Goal: Task Accomplishment & Management: Manage account settings

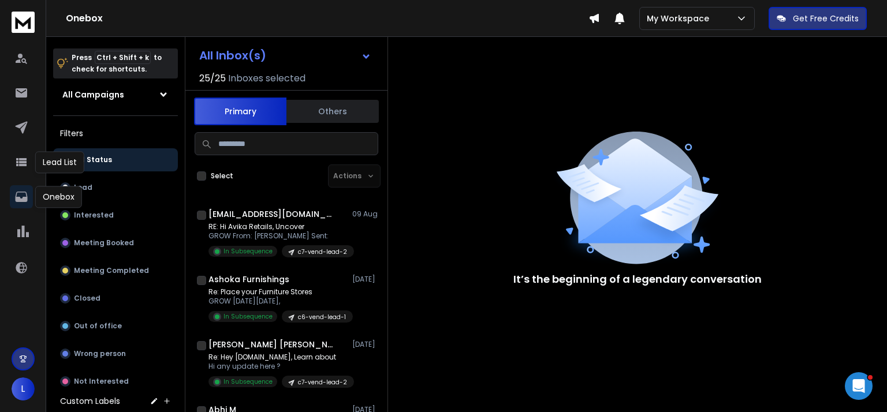
click at [17, 159] on icon at bounding box center [21, 162] width 10 height 8
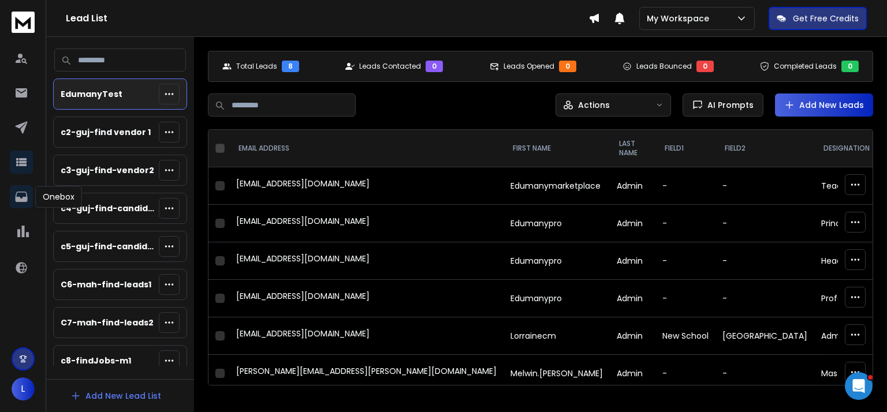
click at [16, 199] on icon at bounding box center [21, 197] width 12 height 10
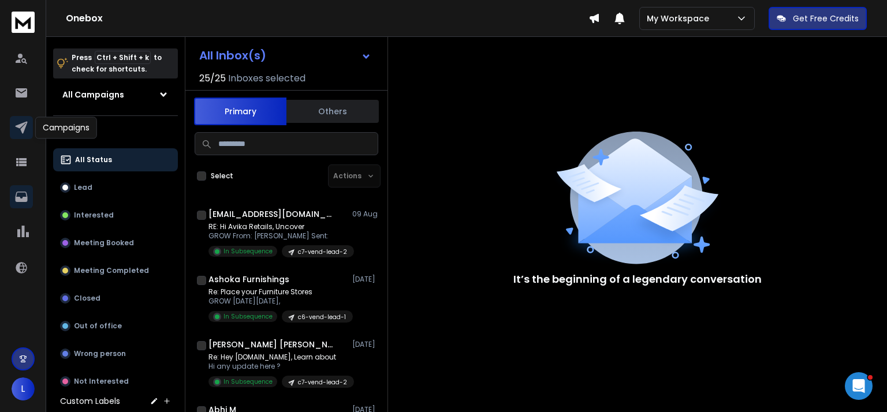
click at [21, 129] on icon at bounding box center [21, 127] width 12 height 12
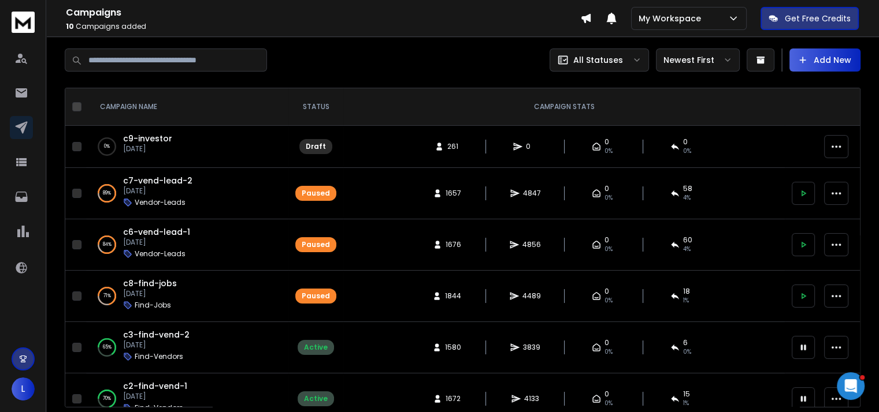
click at [147, 187] on p "[DATE]" at bounding box center [157, 191] width 69 height 9
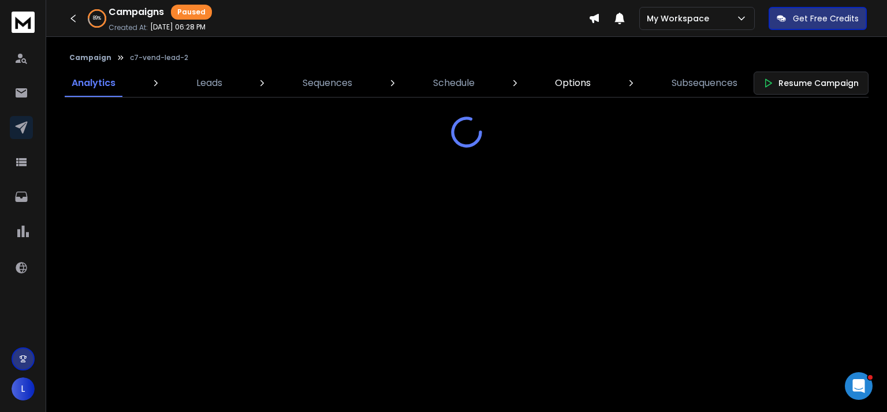
click at [578, 85] on p "Options" at bounding box center [573, 83] width 36 height 14
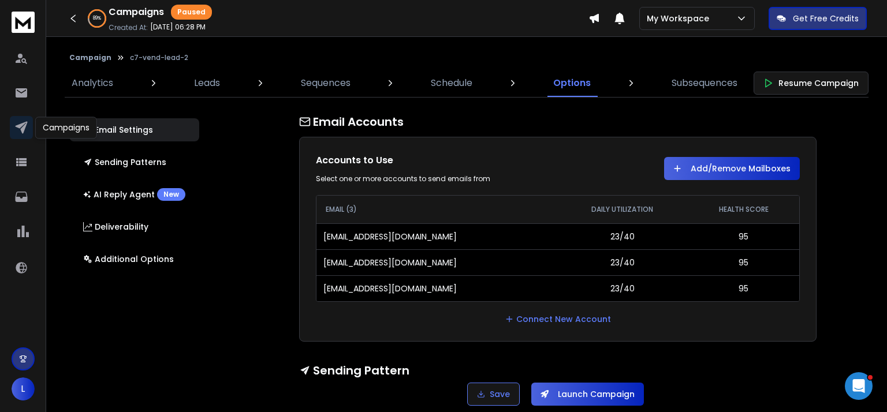
click at [18, 122] on icon at bounding box center [21, 128] width 14 height 14
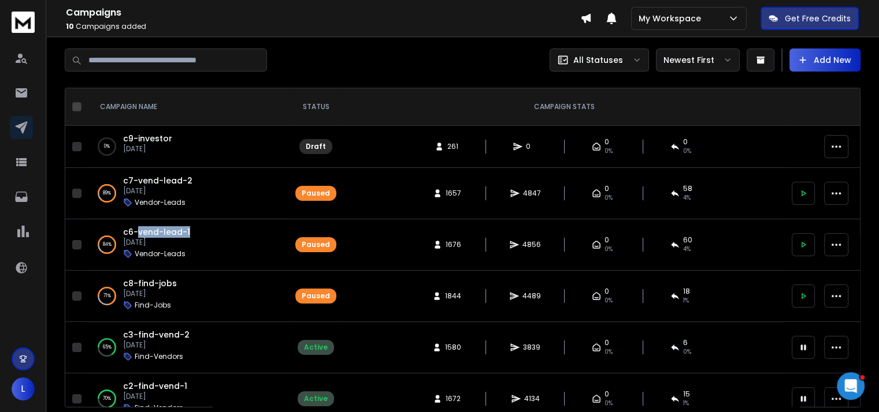
drag, startPoint x: 199, startPoint y: 230, endPoint x: 137, endPoint y: 229, distance: 61.8
click at [137, 229] on div "84 % c6-vend-lead-1 [DATE] Vendor-Leads" at bounding box center [187, 244] width 179 height 37
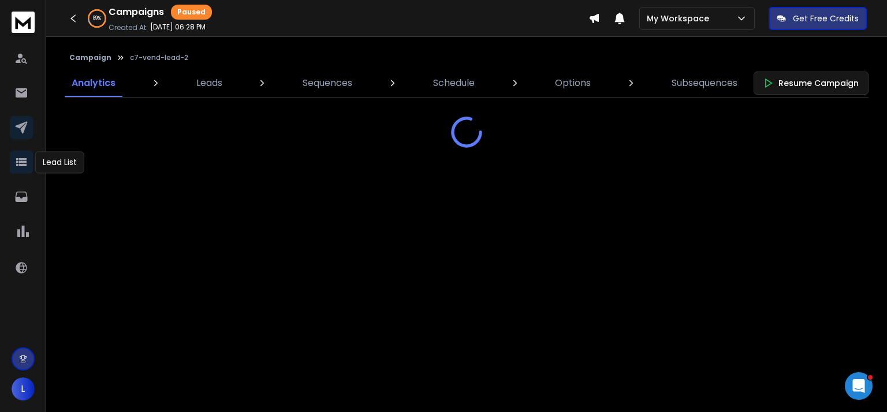
click at [17, 161] on icon at bounding box center [21, 162] width 10 height 8
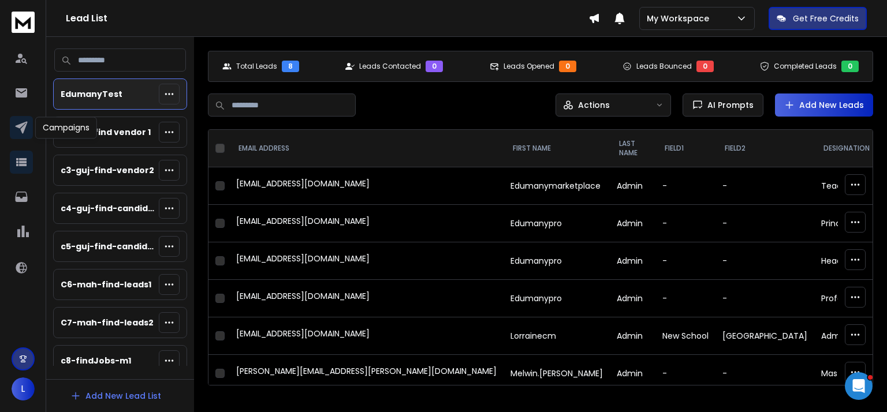
click at [17, 129] on icon at bounding box center [21, 128] width 14 height 14
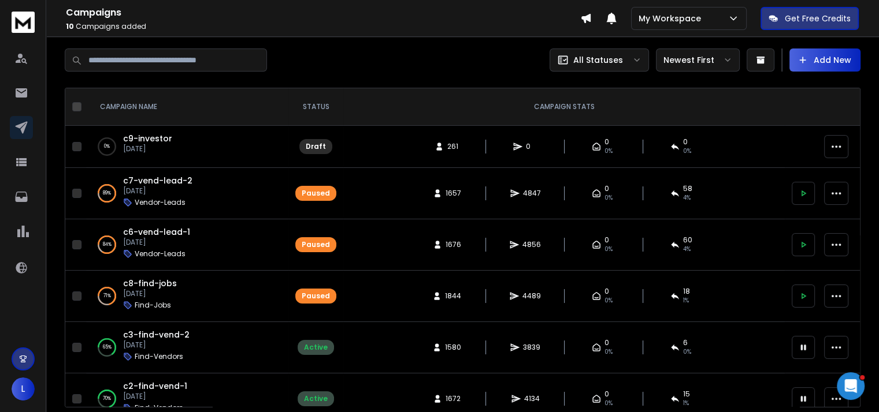
click at [160, 281] on span "c8-find-jobs" at bounding box center [150, 284] width 54 height 12
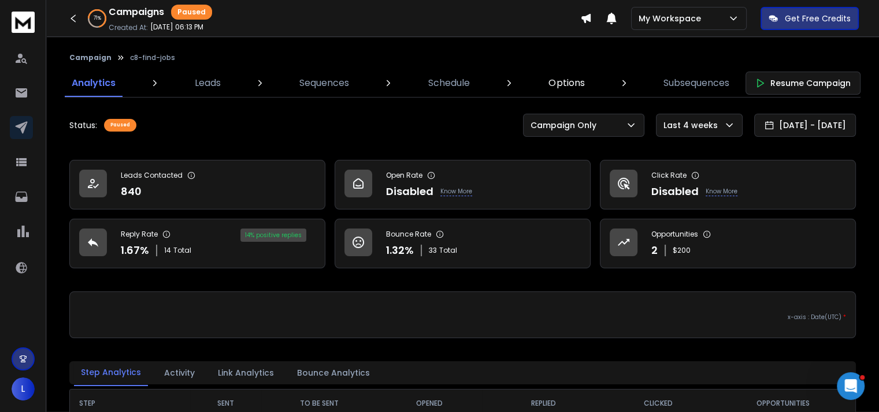
click at [574, 85] on p "Options" at bounding box center [566, 83] width 36 height 14
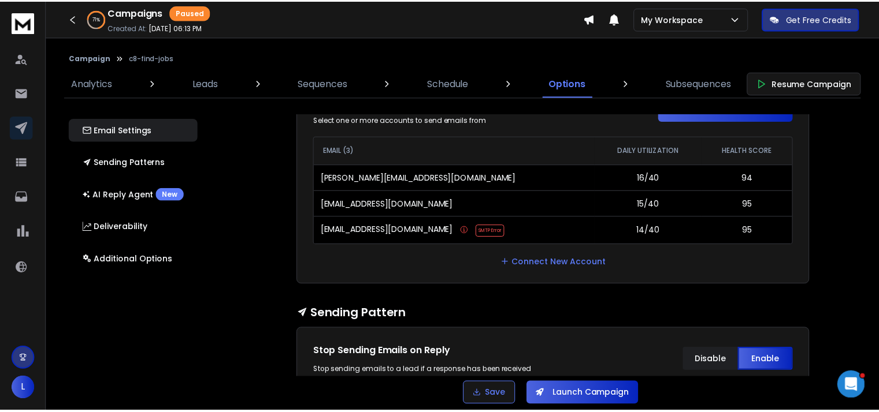
scroll to position [116, 0]
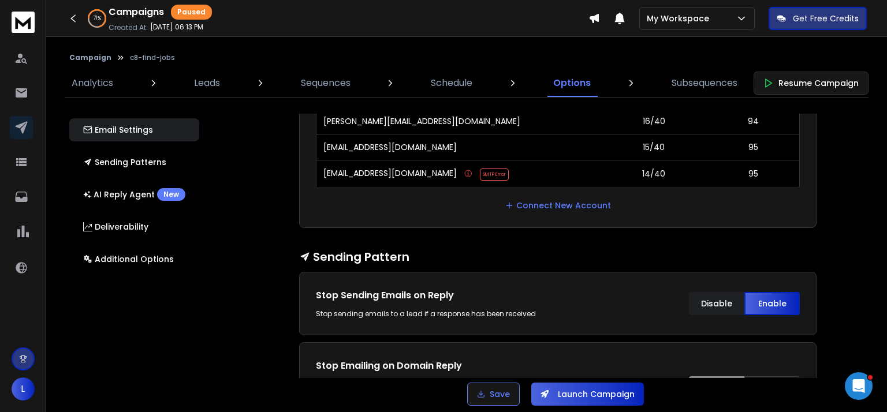
click at [601, 393] on button "Launch Campaign" at bounding box center [587, 394] width 113 height 23
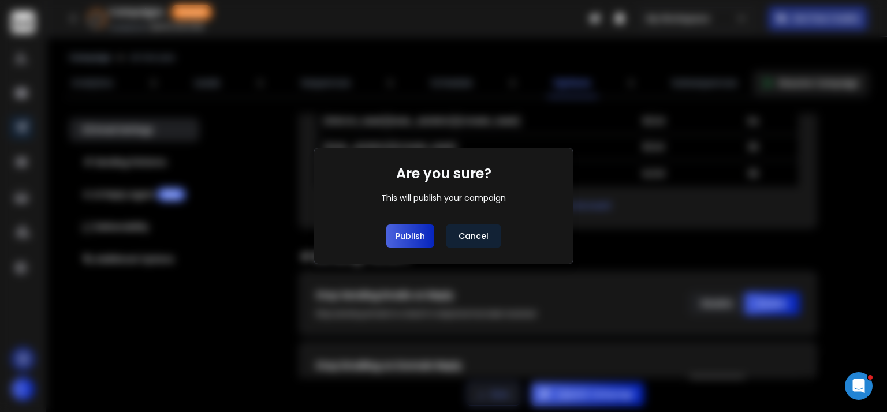
click at [477, 236] on button "Cancel" at bounding box center [473, 236] width 55 height 23
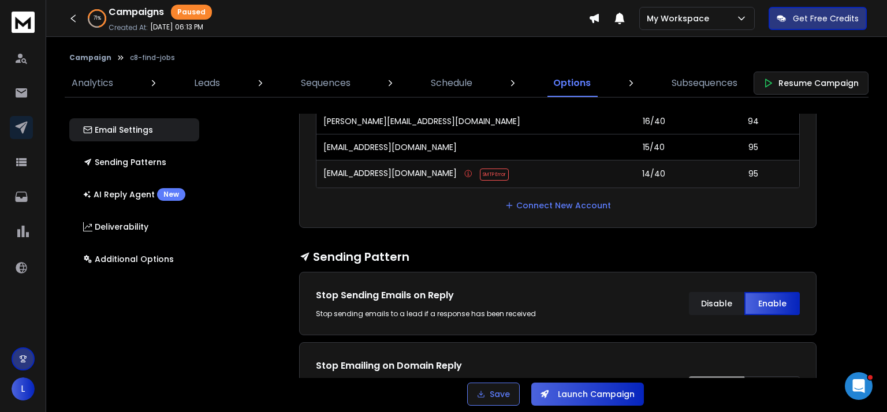
click at [499, 172] on span "SMTP Error" at bounding box center [494, 175] width 29 height 12
click at [501, 173] on span "SMTP Error" at bounding box center [494, 175] width 29 height 12
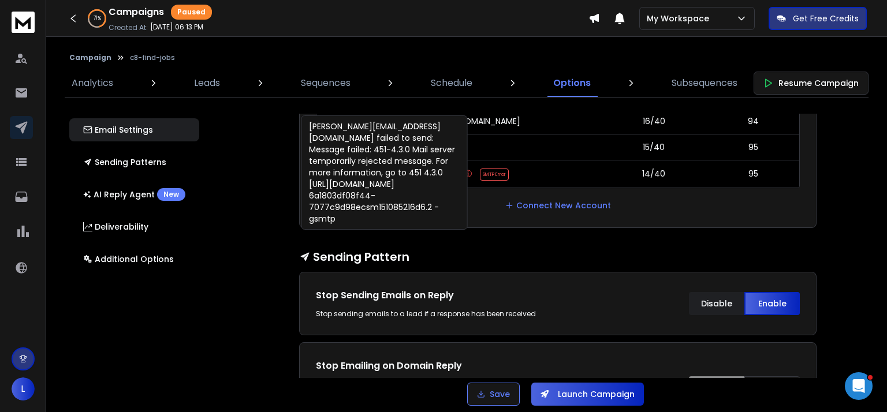
drag, startPoint x: 433, startPoint y: 136, endPoint x: 448, endPoint y: 213, distance: 78.9
click at [448, 213] on div "[PERSON_NAME][EMAIL_ADDRESS][DOMAIN_NAME] failed to send: Message failed: 451-4…" at bounding box center [385, 173] width 166 height 114
click at [25, 124] on icon at bounding box center [21, 128] width 14 height 14
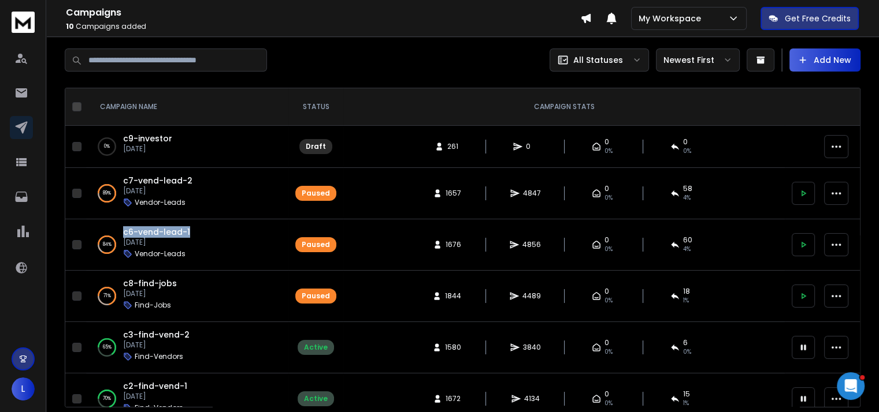
drag, startPoint x: 197, startPoint y: 229, endPoint x: 124, endPoint y: 229, distance: 72.8
click at [124, 229] on div "84 % c6-vend-lead-1 [DATE] Vendor-Leads" at bounding box center [187, 244] width 179 height 37
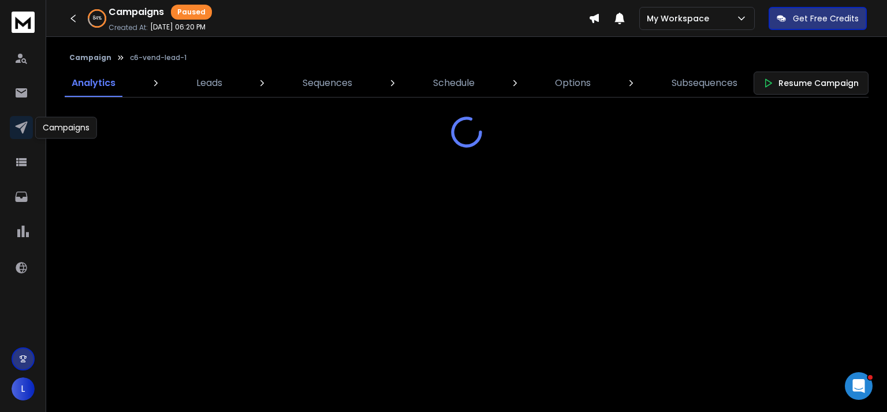
click at [20, 131] on icon at bounding box center [21, 128] width 14 height 14
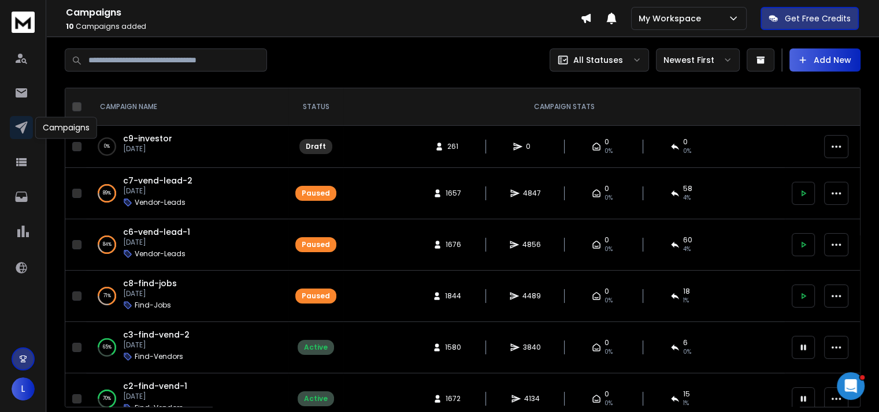
click at [20, 127] on icon at bounding box center [21, 127] width 12 height 12
